Goal: Navigation & Orientation: Find specific page/section

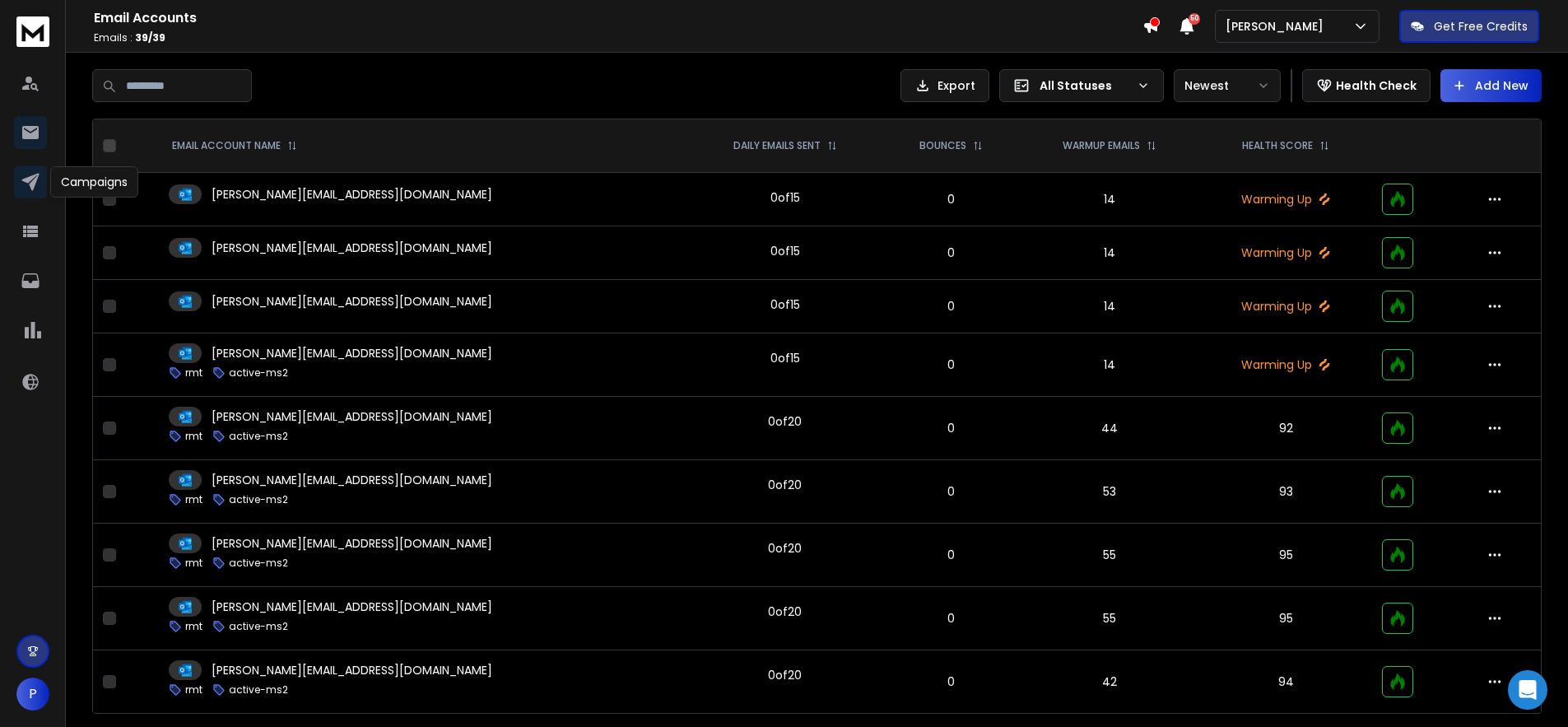
click at [32, 179] on icon at bounding box center [31, 182] width 20 height 20
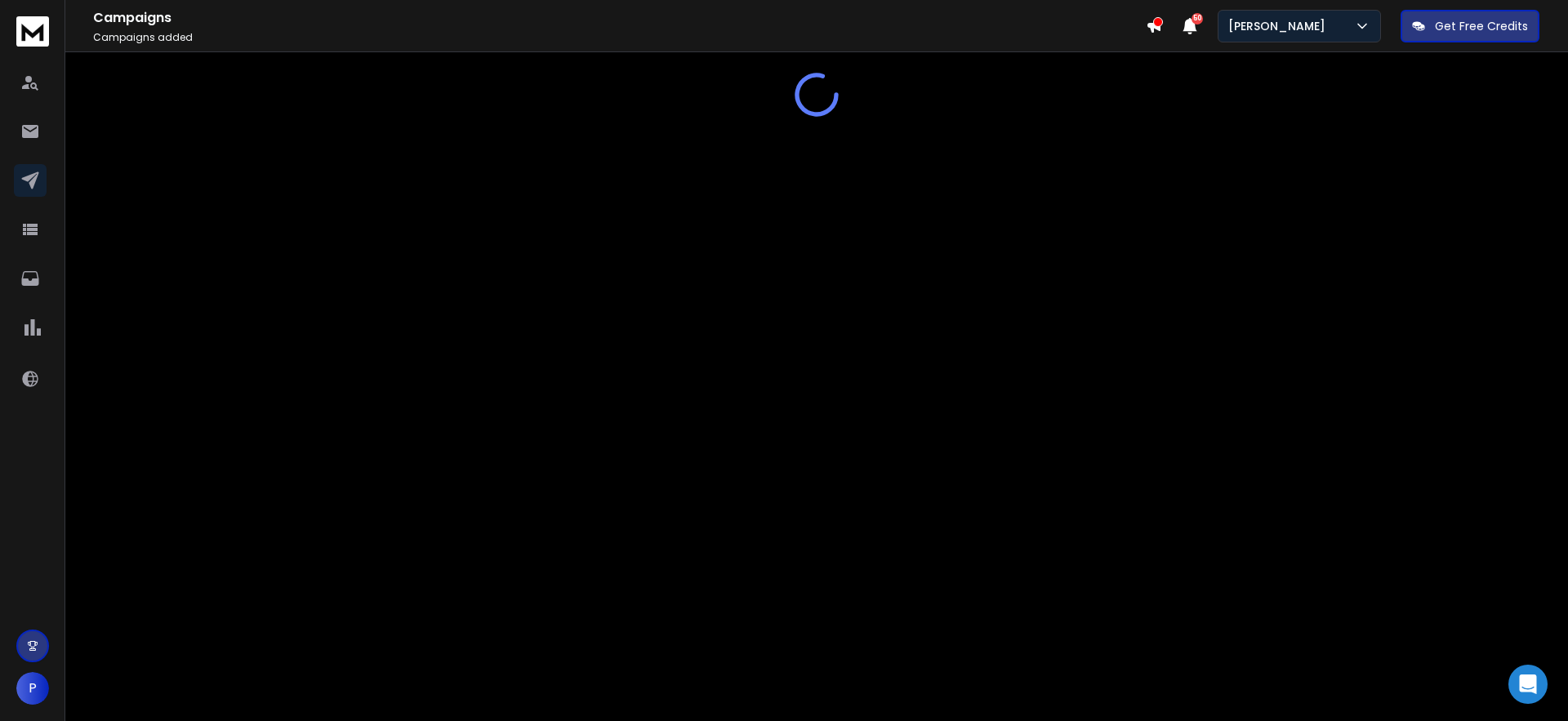
click at [1302, 14] on button "[PERSON_NAME]" at bounding box center [1299, 26] width 163 height 32
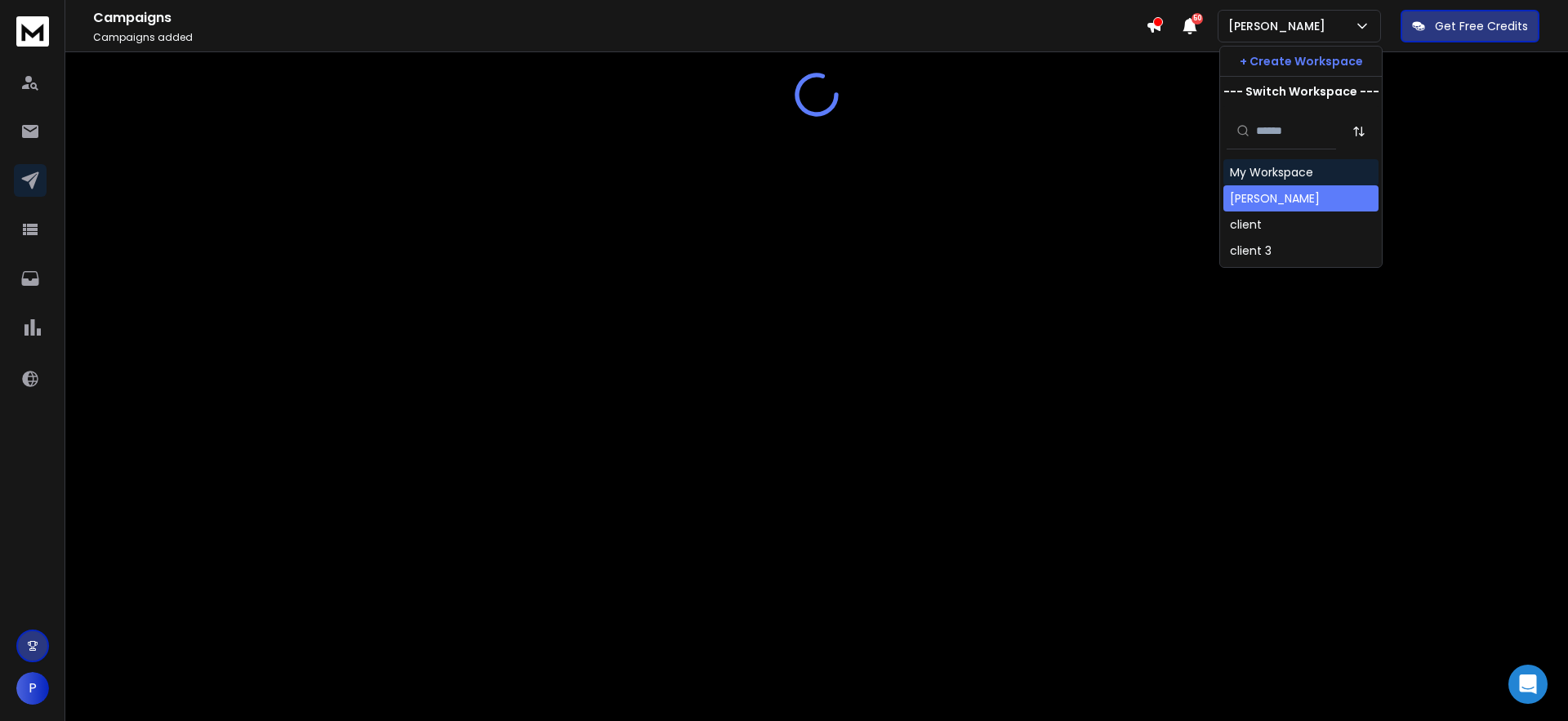
click at [1281, 166] on div "My Workspace" at bounding box center [1271, 172] width 83 height 16
